Goal: Communication & Community: Answer question/provide support

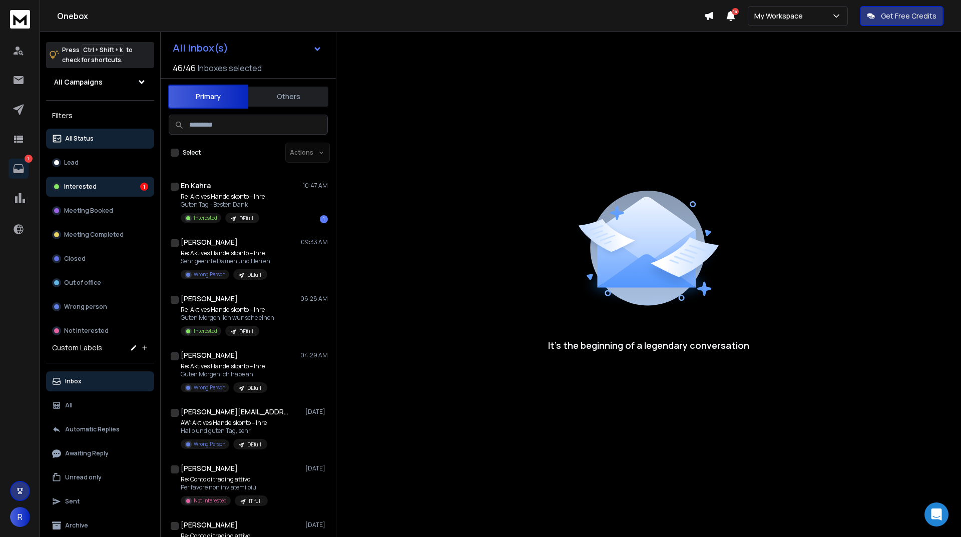
click at [110, 187] on button "Interested 1" at bounding box center [100, 187] width 108 height 20
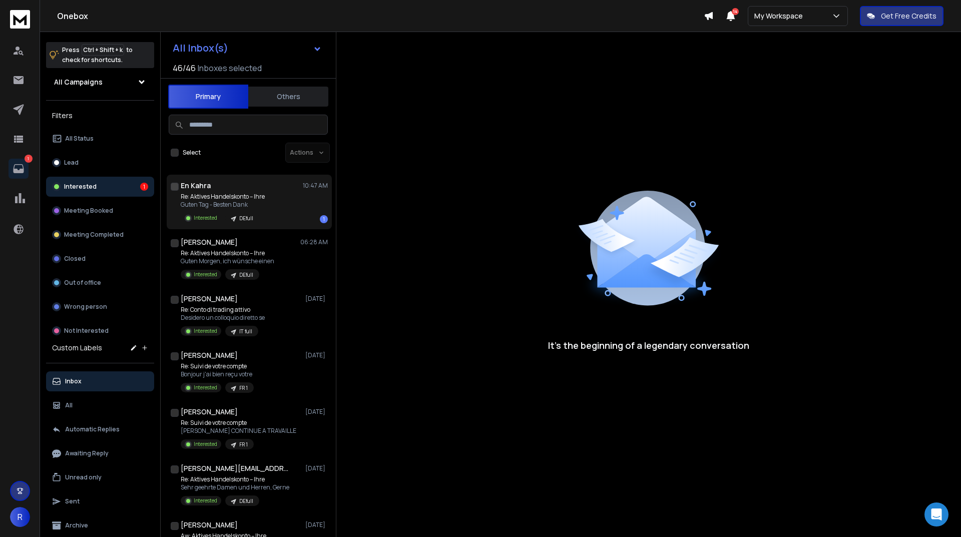
click at [261, 194] on p "Re: Aktives Handelskonto – Ihre" at bounding box center [223, 197] width 84 height 8
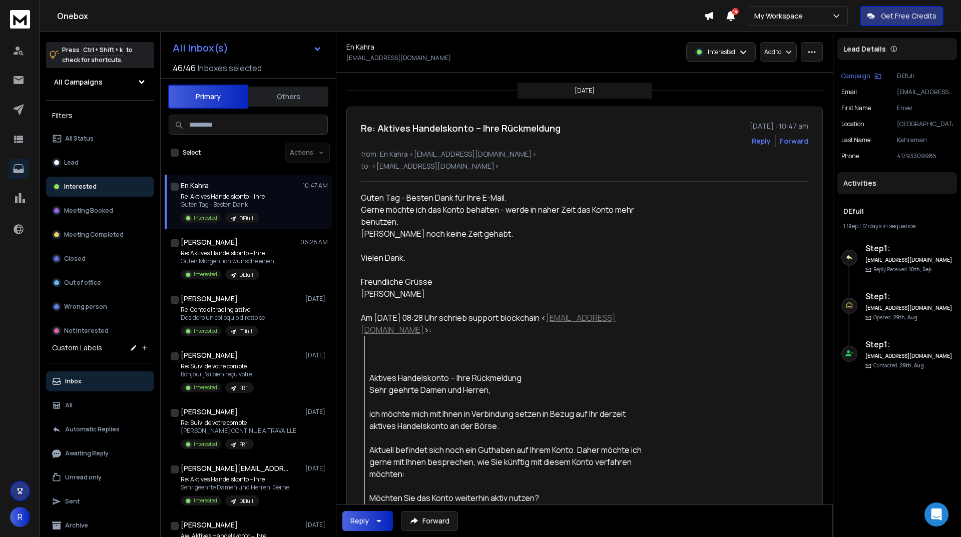
drag, startPoint x: 368, startPoint y: 194, endPoint x: 513, endPoint y: 299, distance: 179.9
click at [513, 299] on div "Guten Tag - Besten Dank für Ihre E-Mail. Gerne möchte ich das Konto behalten - …" at bounding box center [507, 246] width 292 height 108
copy div "uten Tag - Besten Dank für Ihre E-Mail. Gerne möchte ich das Konto behalten - w…"
drag, startPoint x: 414, startPoint y: 152, endPoint x: 479, endPoint y: 157, distance: 65.7
click at [479, 157] on p "from: En Kahra <[EMAIL_ADDRESS][DOMAIN_NAME]>" at bounding box center [584, 154] width 447 height 10
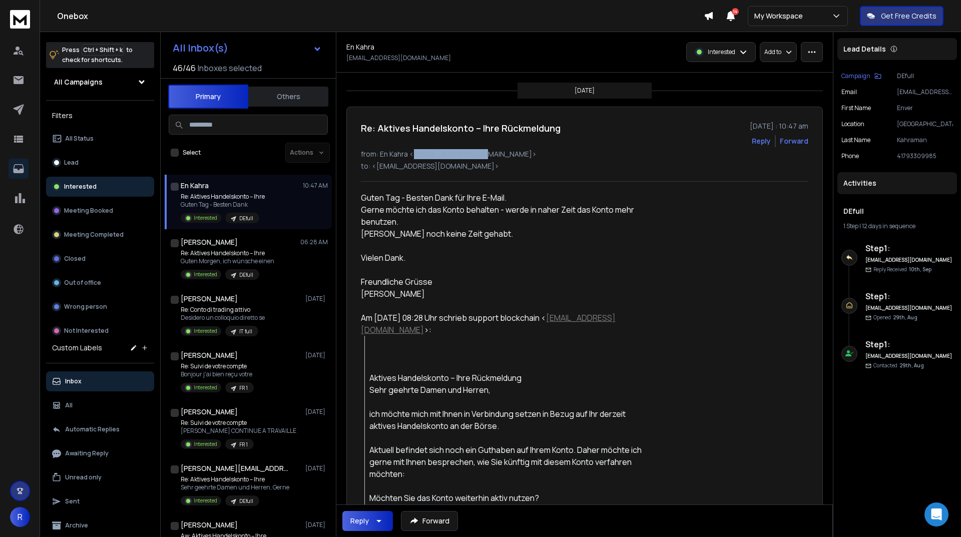
copy p "[EMAIL_ADDRESS][DOMAIN_NAME]"
click at [947, 253] on h6 "Step 1 :" at bounding box center [909, 248] width 88 height 12
click at [276, 192] on div "En Kahra 10:47 AM Re: Aktives Handelskonto – Ihre Guten Tag - Besten Dank Inter…" at bounding box center [254, 202] width 147 height 43
drag, startPoint x: 417, startPoint y: 155, endPoint x: 480, endPoint y: 156, distance: 63.1
click at [480, 156] on p "from: En Kahra <[EMAIL_ADDRESS][DOMAIN_NAME]>" at bounding box center [584, 154] width 447 height 10
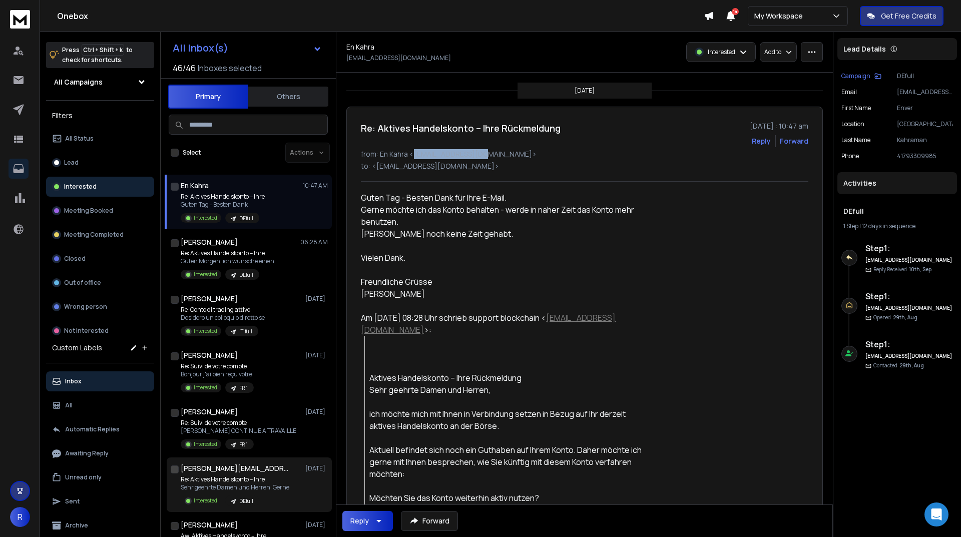
copy p "[EMAIL_ADDRESS][DOMAIN_NAME]"
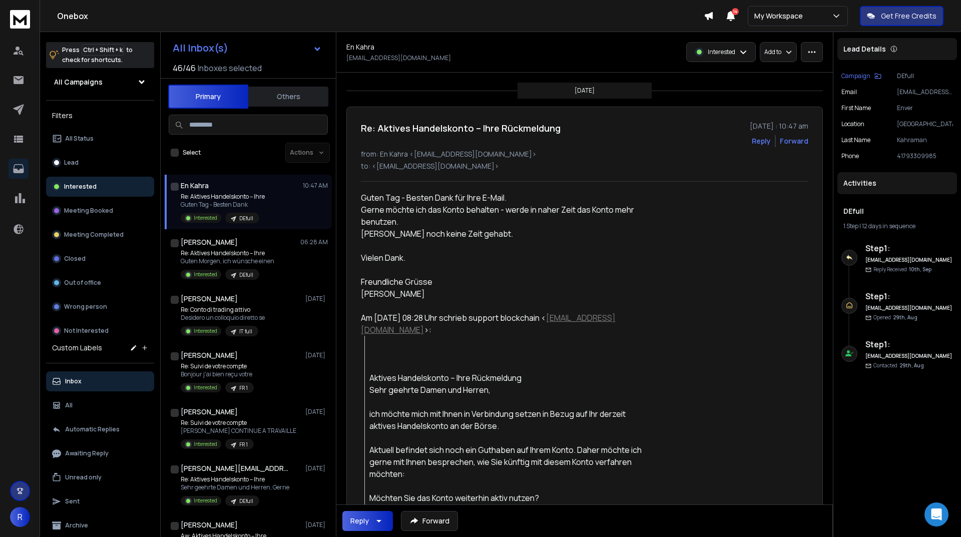
click at [509, 53] on div "En Kahra En Kahra [EMAIL_ADDRESS][DOMAIN_NAME]" at bounding box center [463, 52] width 235 height 20
drag, startPoint x: 414, startPoint y: 155, endPoint x: 480, endPoint y: 156, distance: 66.1
click at [480, 156] on p "from: En Kahra <[EMAIL_ADDRESS][DOMAIN_NAME]>" at bounding box center [584, 154] width 447 height 10
copy p "[EMAIL_ADDRESS][DOMAIN_NAME]"
drag, startPoint x: 206, startPoint y: 202, endPoint x: 230, endPoint y: 210, distance: 25.8
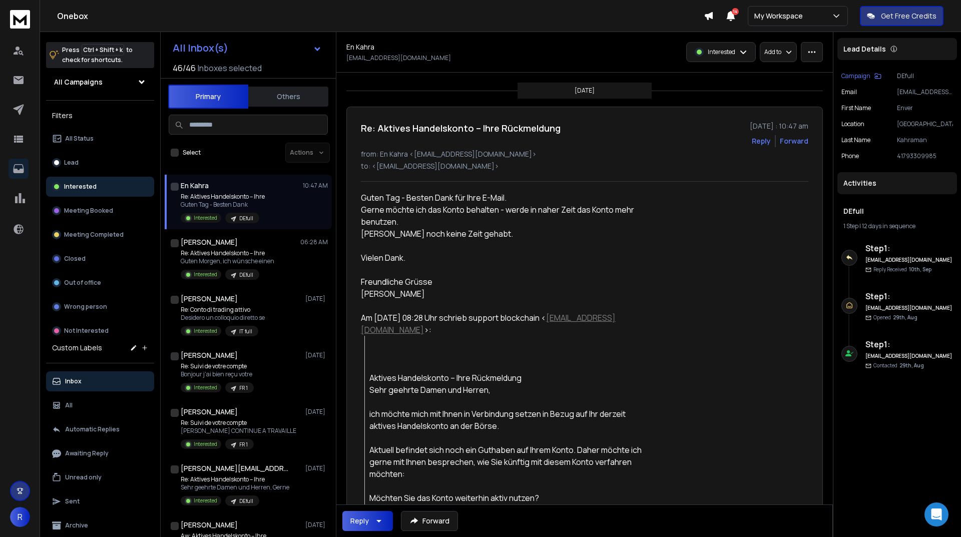
click at [206, 202] on p "Guten Tag - Besten Dank" at bounding box center [223, 205] width 84 height 8
click at [532, 141] on div "Re: Aktives Handelskonto – Ihre Rückmeldung [DATE] : 10:47 am Reply Forward" at bounding box center [584, 134] width 447 height 26
click at [424, 198] on div "Guten Tag - Besten Dank für Ihre E-Mail. Gerne möchte ich das Konto behalten - …" at bounding box center [507, 246] width 292 height 108
click at [503, 128] on h1 "Re: Aktives Handelskonto – Ihre Rückmeldung" at bounding box center [461, 128] width 200 height 14
click at [390, 134] on h1 "Re: Aktives Handelskonto – Ihre Rückmeldung" at bounding box center [461, 128] width 200 height 14
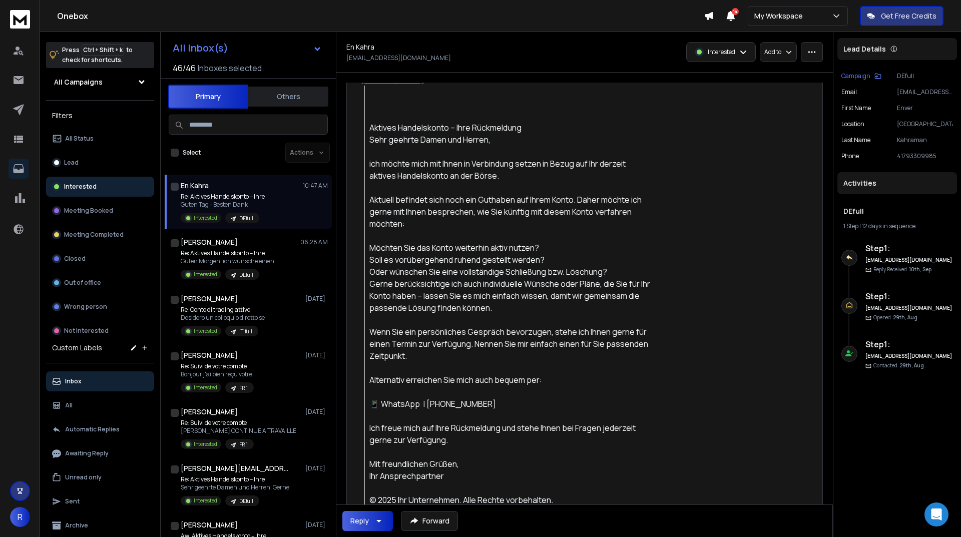
scroll to position [358, 0]
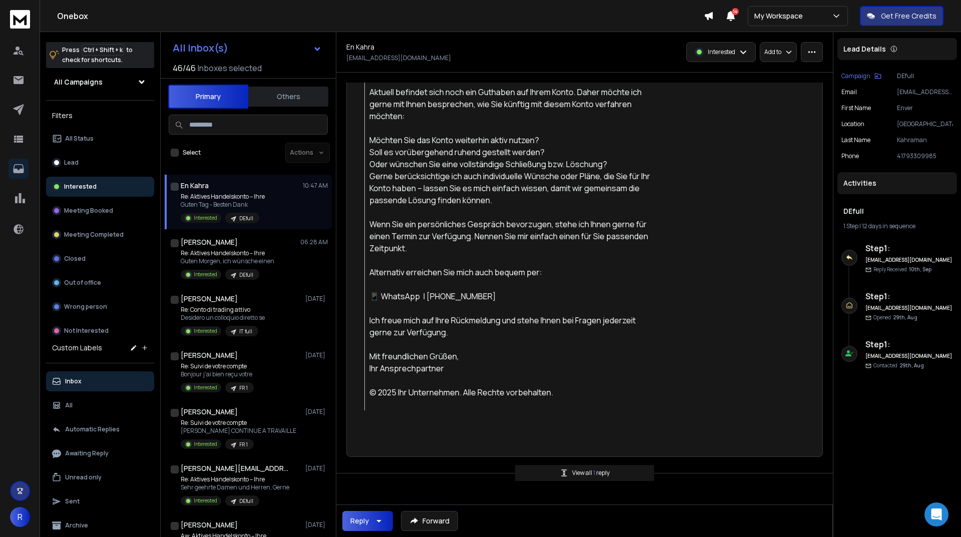
click at [572, 476] on p "View all 1 reply" at bounding box center [591, 473] width 38 height 8
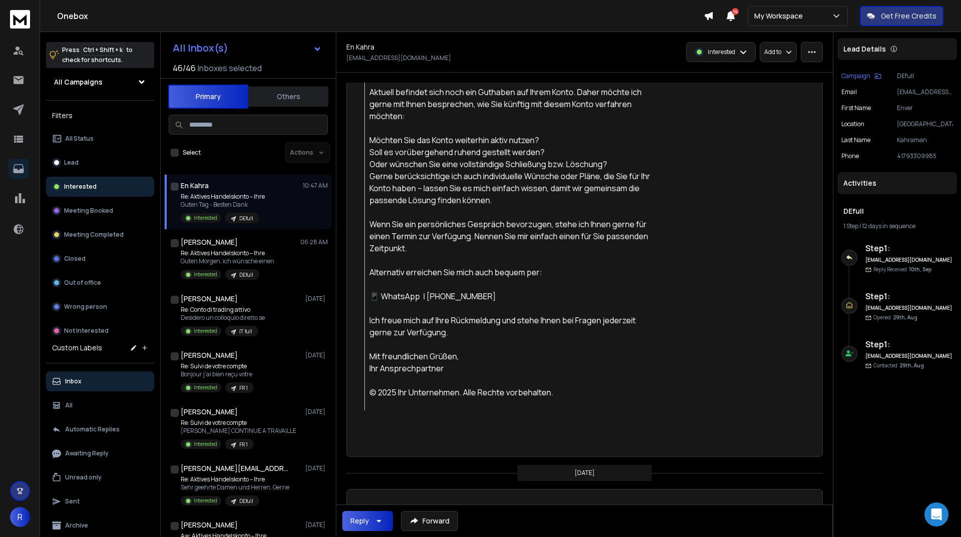
click at [591, 475] on p "[DATE]" at bounding box center [584, 473] width 20 height 8
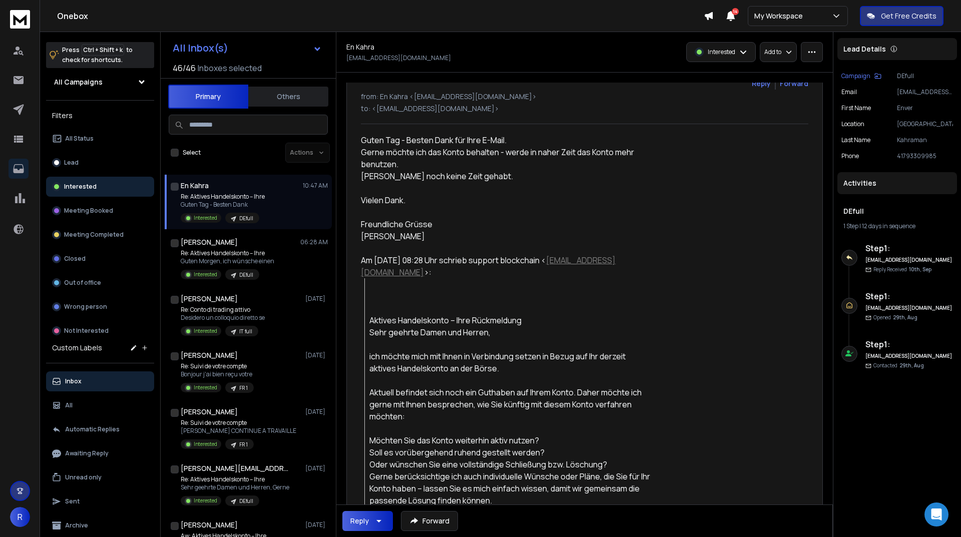
scroll to position [0, 0]
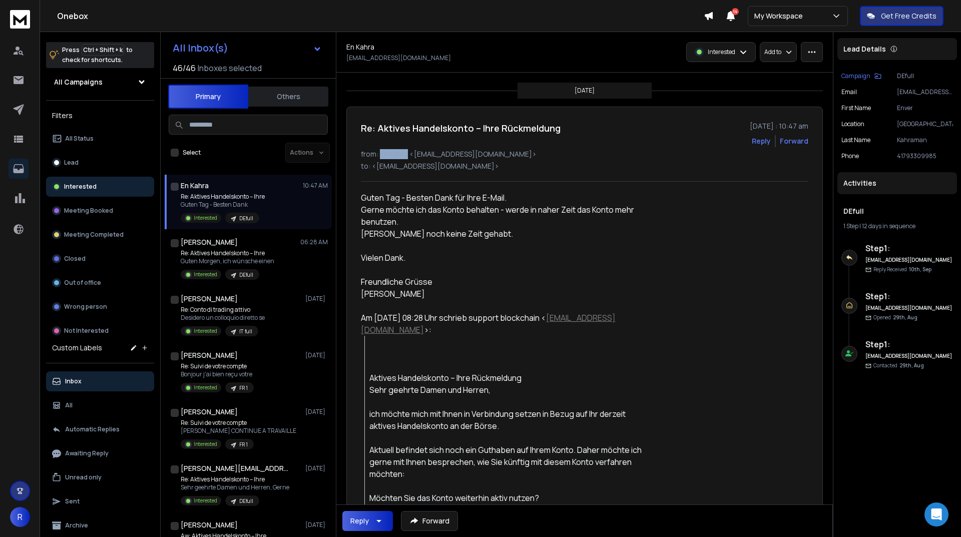
drag, startPoint x: 380, startPoint y: 154, endPoint x: 407, endPoint y: 152, distance: 27.6
click at [407, 152] on p "from: En Kahra <[EMAIL_ADDRESS][DOMAIN_NAME]>" at bounding box center [584, 154] width 447 height 10
copy p "En Kahra"
click at [478, 215] on div "Gerne möchte ich das Konto behalten - werde in naher Zeit das Konto mehr benutz…" at bounding box center [507, 216] width 292 height 24
click at [375, 294] on div "[PERSON_NAME]" at bounding box center [507, 294] width 292 height 12
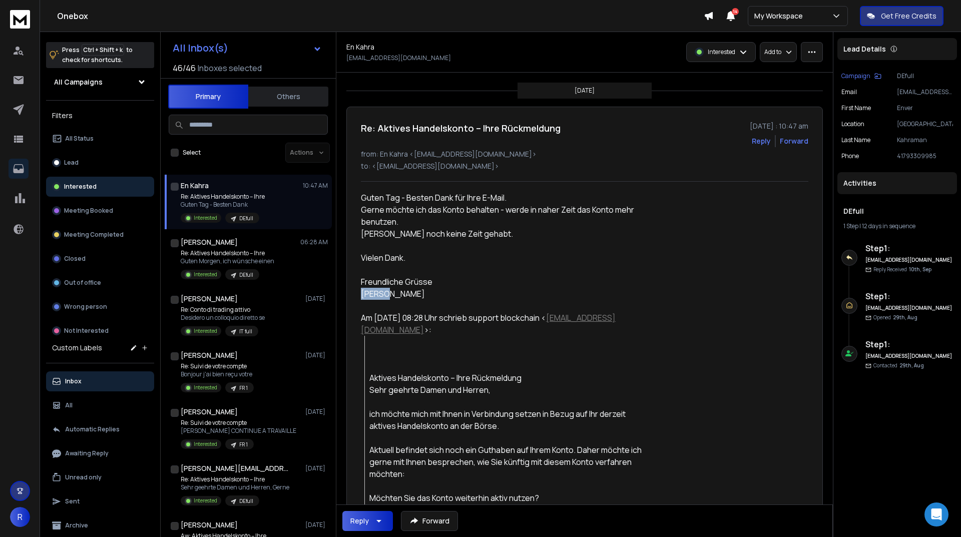
click at [375, 294] on div "[PERSON_NAME]" at bounding box center [507, 294] width 292 height 12
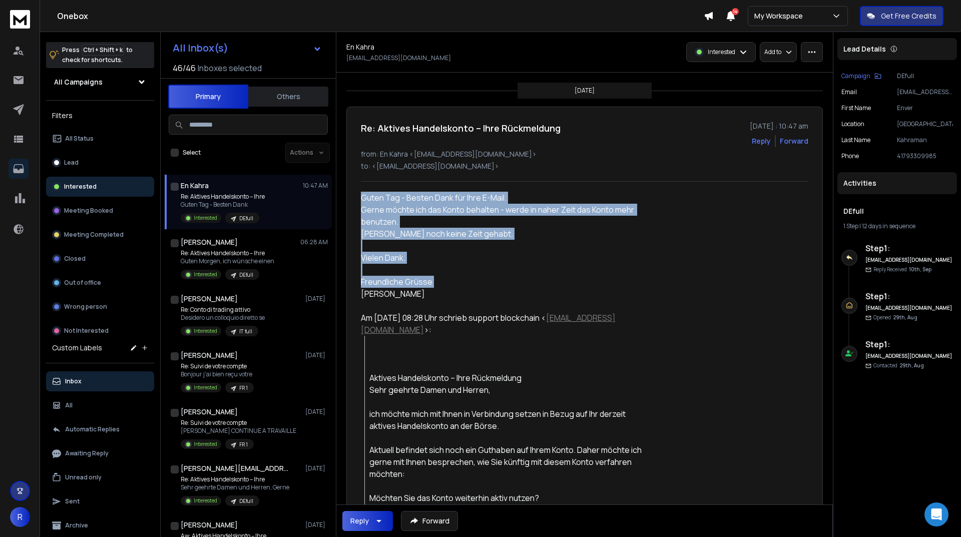
click at [375, 294] on div "[PERSON_NAME]" at bounding box center [507, 294] width 292 height 12
copy div "Guten Tag - Besten Dank für Ihre E-Mail. Gerne möchte ich das Konto behalten - …"
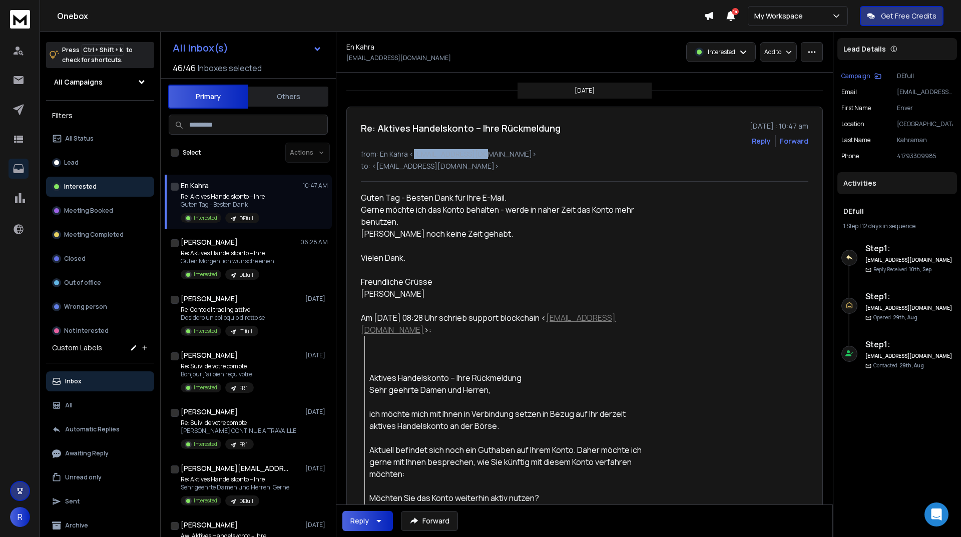
copy p "[EMAIL_ADDRESS][DOMAIN_NAME]"
drag, startPoint x: 415, startPoint y: 154, endPoint x: 479, endPoint y: 158, distance: 64.2
click at [479, 158] on p "from: En Kahra <[EMAIL_ADDRESS][DOMAIN_NAME]>" at bounding box center [584, 154] width 447 height 10
click at [781, 373] on div "Re: Aktives Handelskonto – Ihre Rückmeldung [DATE] : 10:47 am Reply Forward fro…" at bounding box center [584, 460] width 447 height 679
drag, startPoint x: 375, startPoint y: 169, endPoint x: 494, endPoint y: 170, distance: 119.1
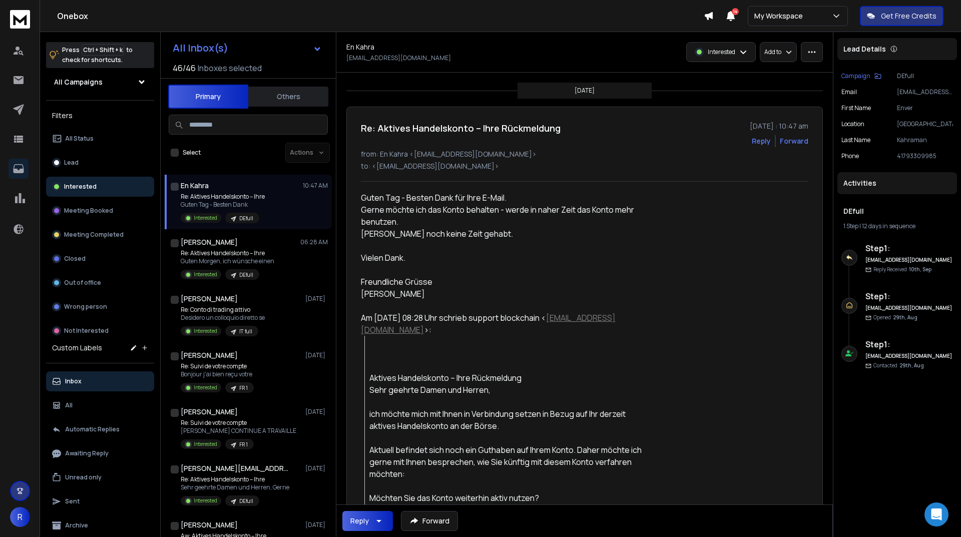
click at [494, 170] on p "to: <[EMAIL_ADDRESS][DOMAIN_NAME]>" at bounding box center [584, 166] width 447 height 10
copy p "[EMAIL_ADDRESS][DOMAIN_NAME]"
click at [787, 419] on div "Re: Aktives Handelskonto – Ihre Rückmeldung [DATE] : 10:47 am Reply Forward fro…" at bounding box center [584, 460] width 447 height 679
click at [15, 107] on icon at bounding box center [19, 110] width 12 height 12
